Goal: Task Accomplishment & Management: Use online tool/utility

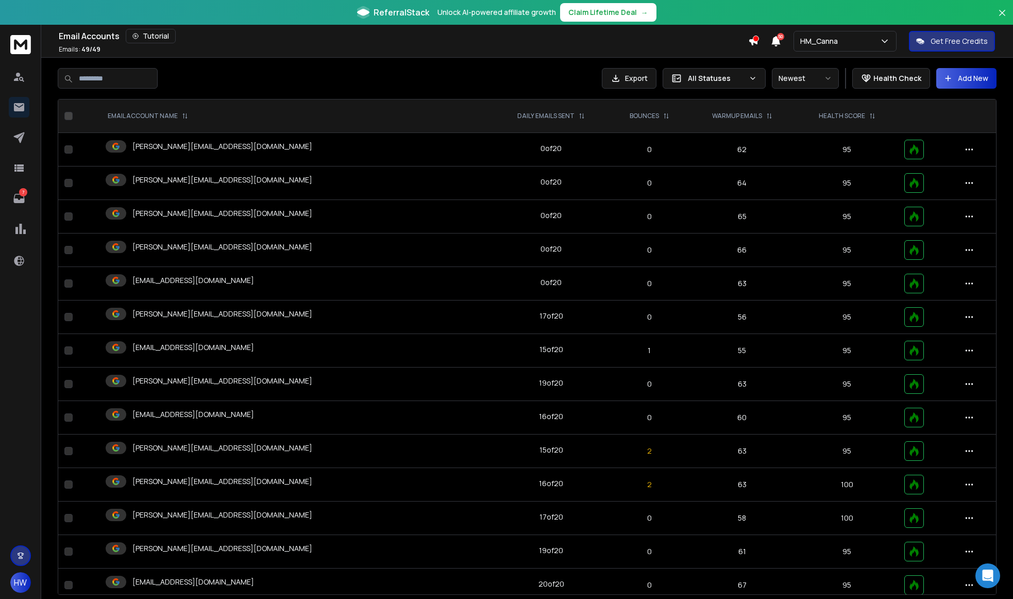
click at [29, 201] on div "7" at bounding box center [21, 200] width 24 height 24
click at [19, 200] on icon at bounding box center [18, 198] width 11 height 9
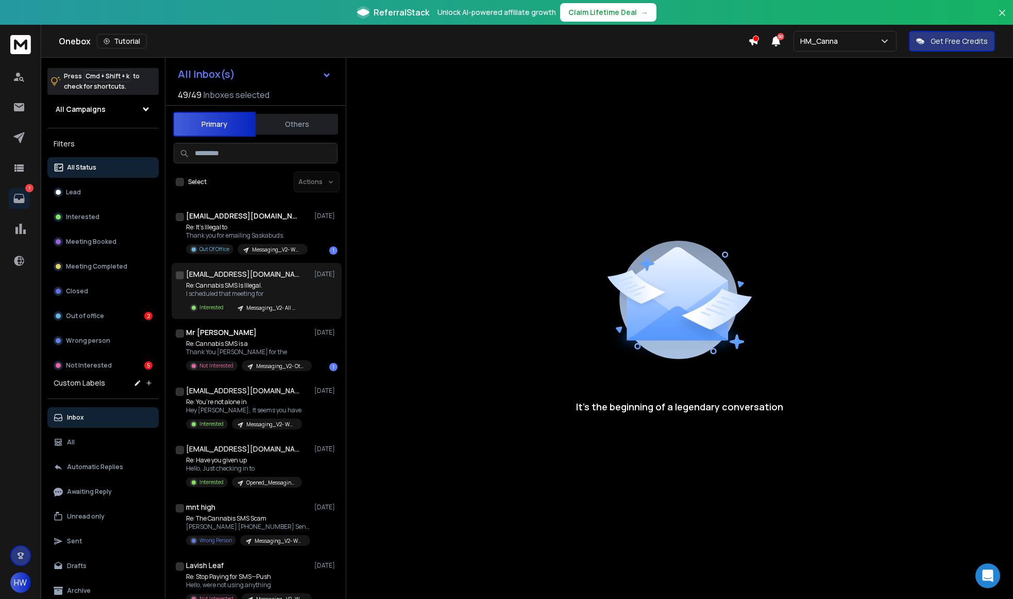
click at [264, 284] on p "Re: Cannabis SMS Is Illegal." at bounding box center [244, 285] width 116 height 8
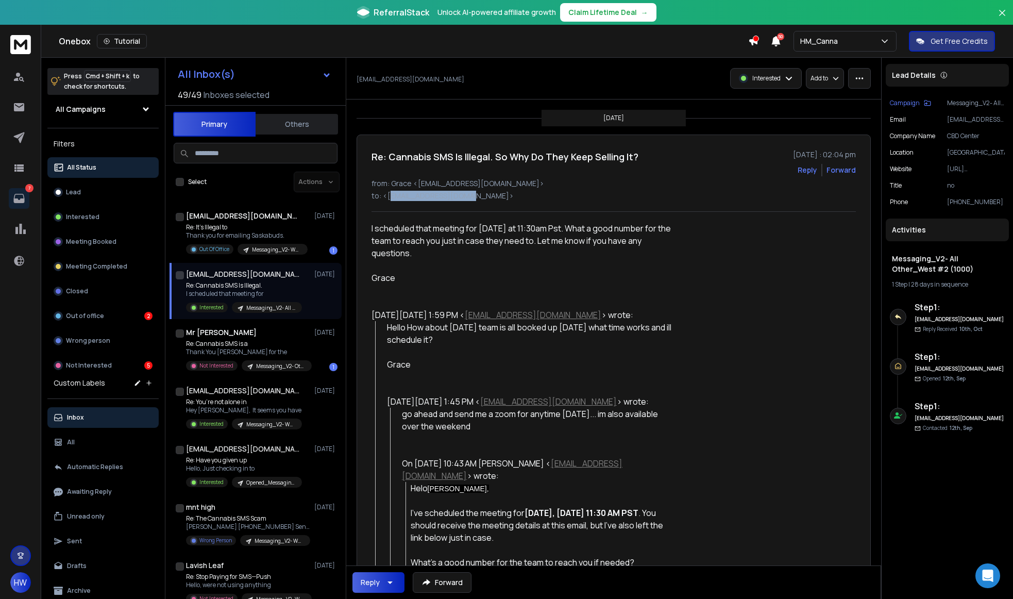
drag, startPoint x: 389, startPoint y: 196, endPoint x: 437, endPoint y: 201, distance: 48.7
click at [470, 197] on p "to: <[EMAIL_ADDRESS][DOMAIN_NAME]>" at bounding box center [614, 196] width 484 height 10
drag, startPoint x: 388, startPoint y: 194, endPoint x: 470, endPoint y: 200, distance: 82.2
click at [470, 200] on p "to: <[EMAIL_ADDRESS][DOMAIN_NAME]>" at bounding box center [614, 196] width 484 height 10
copy p "[EMAIL_ADDRESS][DOMAIN_NAME]"
